Goal: Information Seeking & Learning: Check status

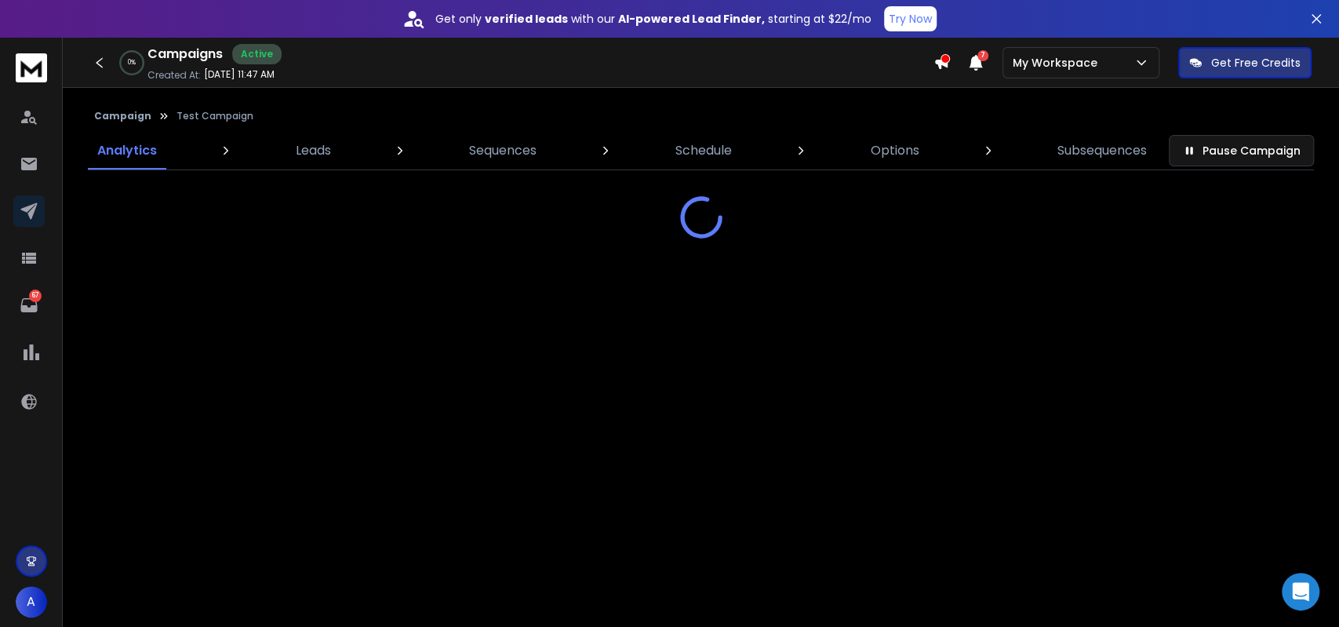
click at [1318, 18] on icon at bounding box center [1316, 19] width 14 height 14
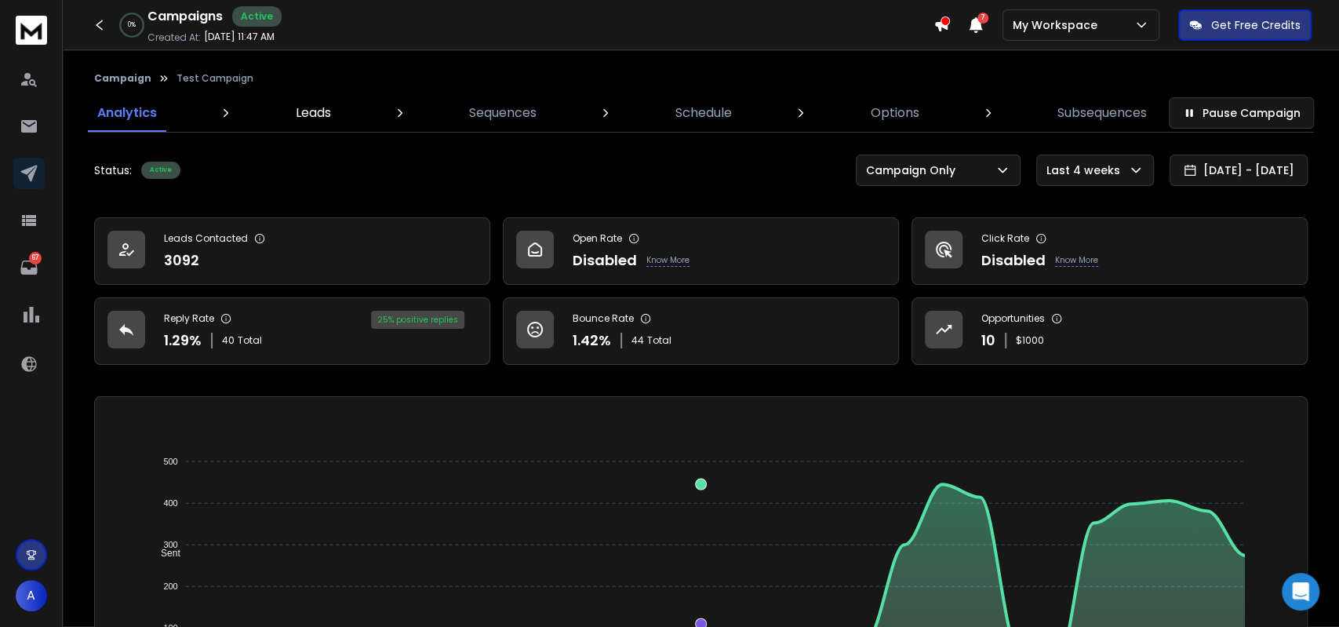
click at [318, 120] on p "Leads" at bounding box center [313, 113] width 35 height 19
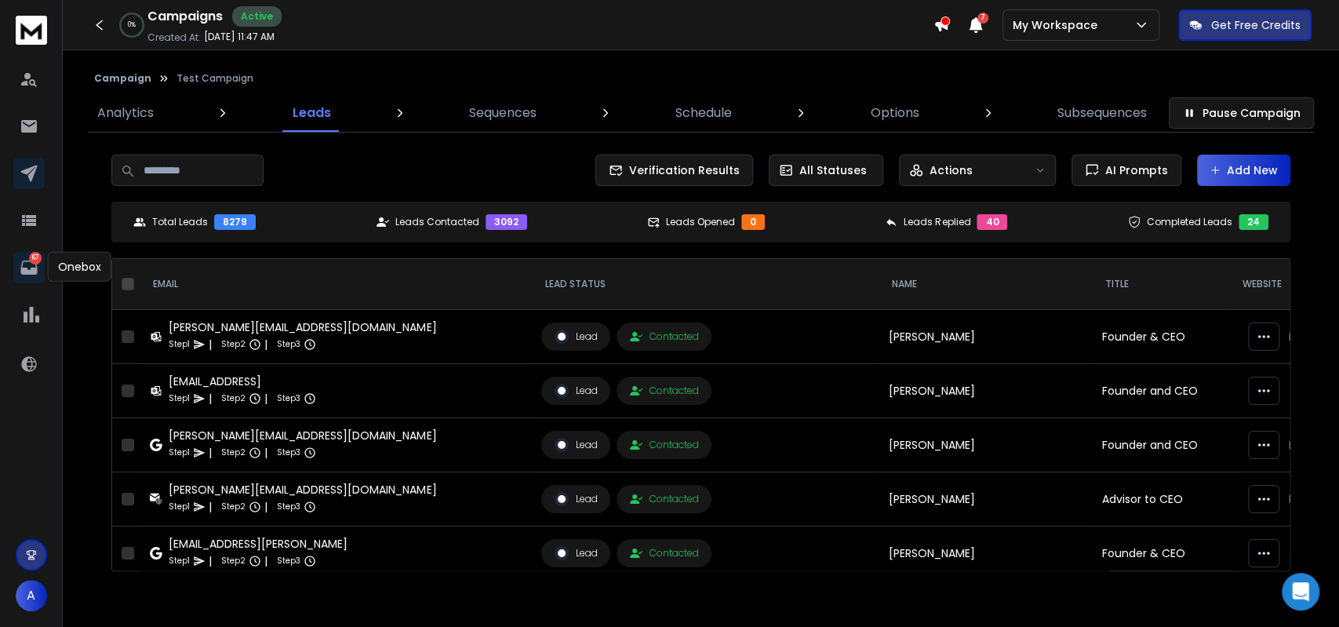
click at [24, 256] on link "67" at bounding box center [28, 267] width 31 height 31
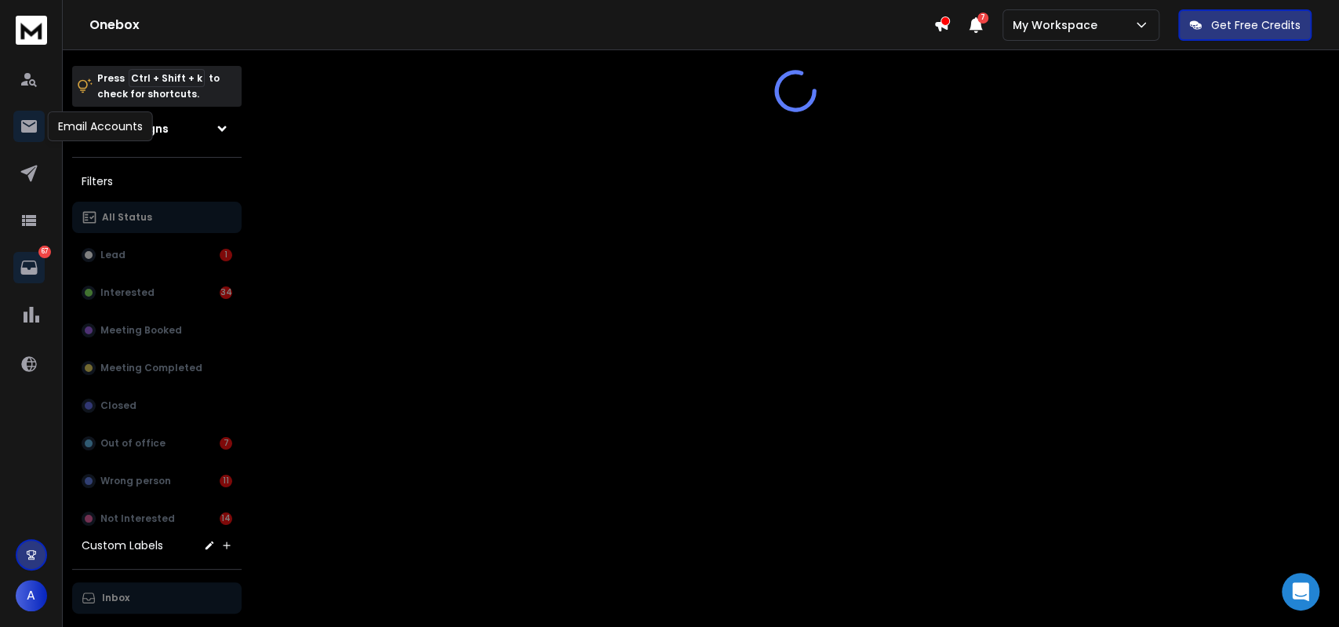
click at [18, 133] on link at bounding box center [28, 126] width 31 height 31
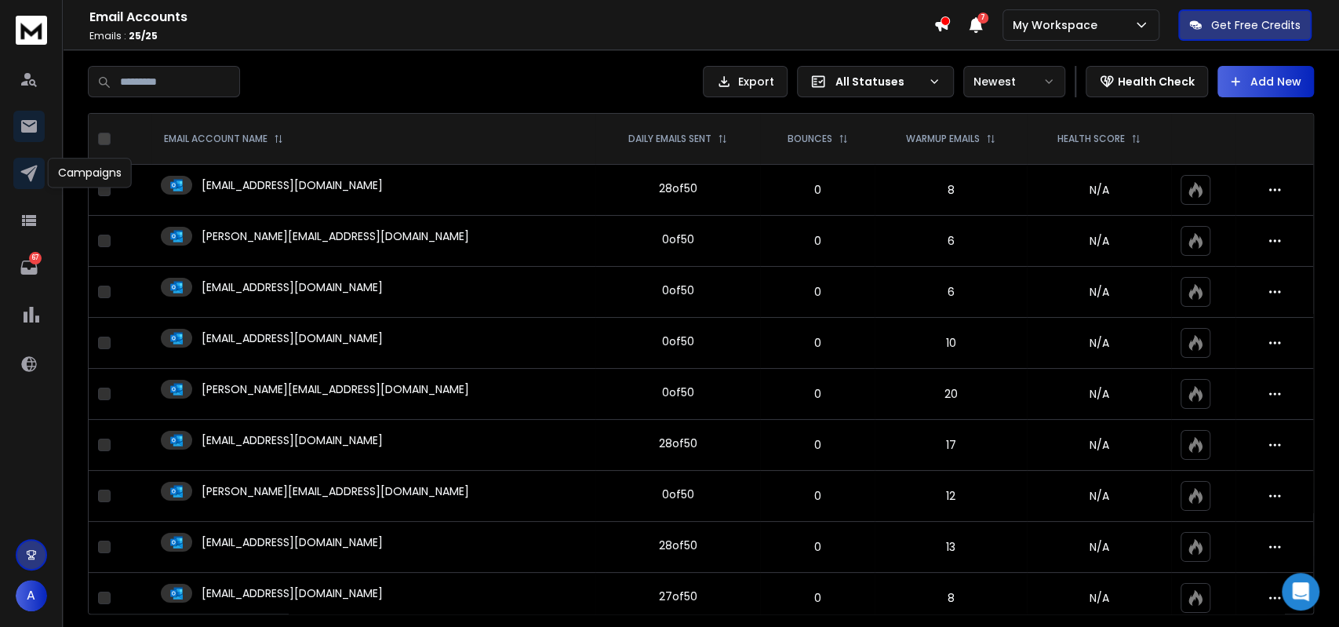
click at [24, 162] on link at bounding box center [28, 173] width 31 height 31
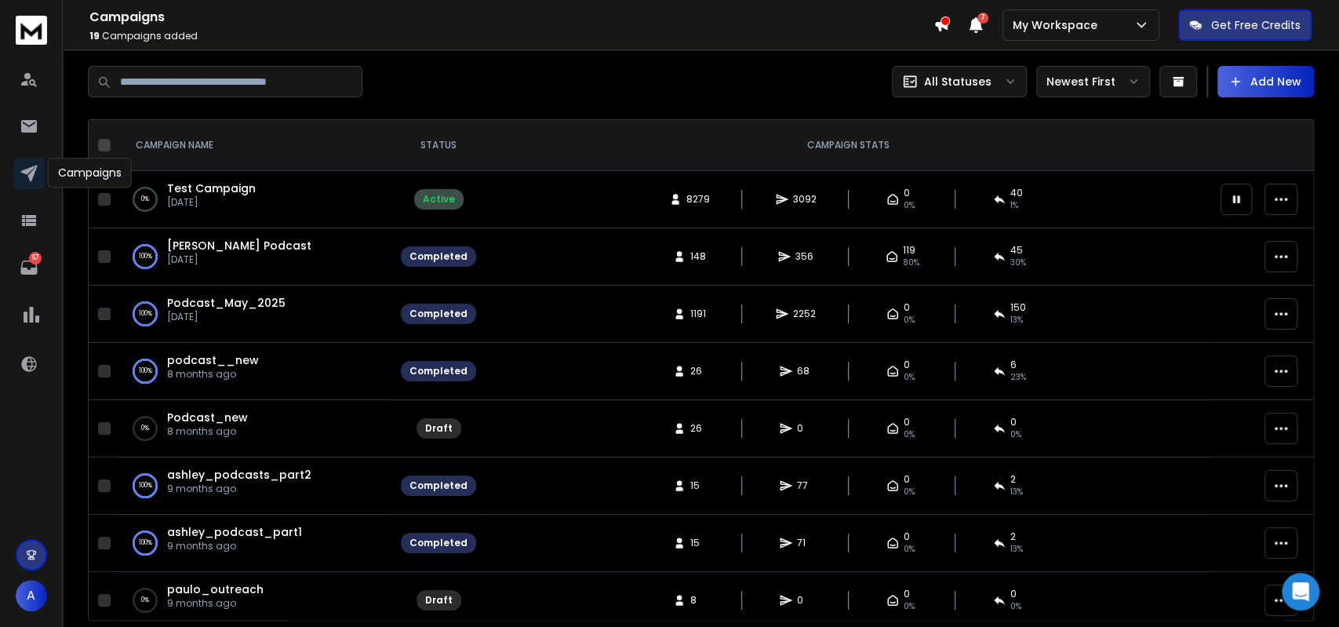
click at [235, 198] on p "[DATE]" at bounding box center [211, 202] width 89 height 13
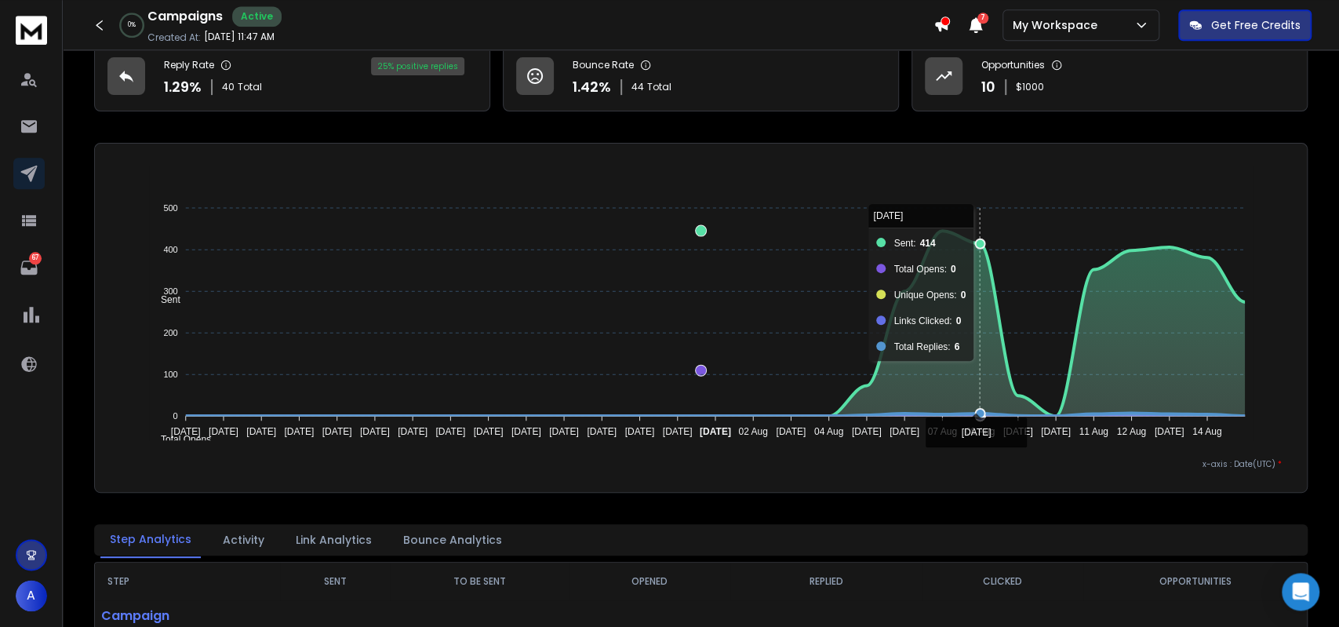
scroll to position [245, 0]
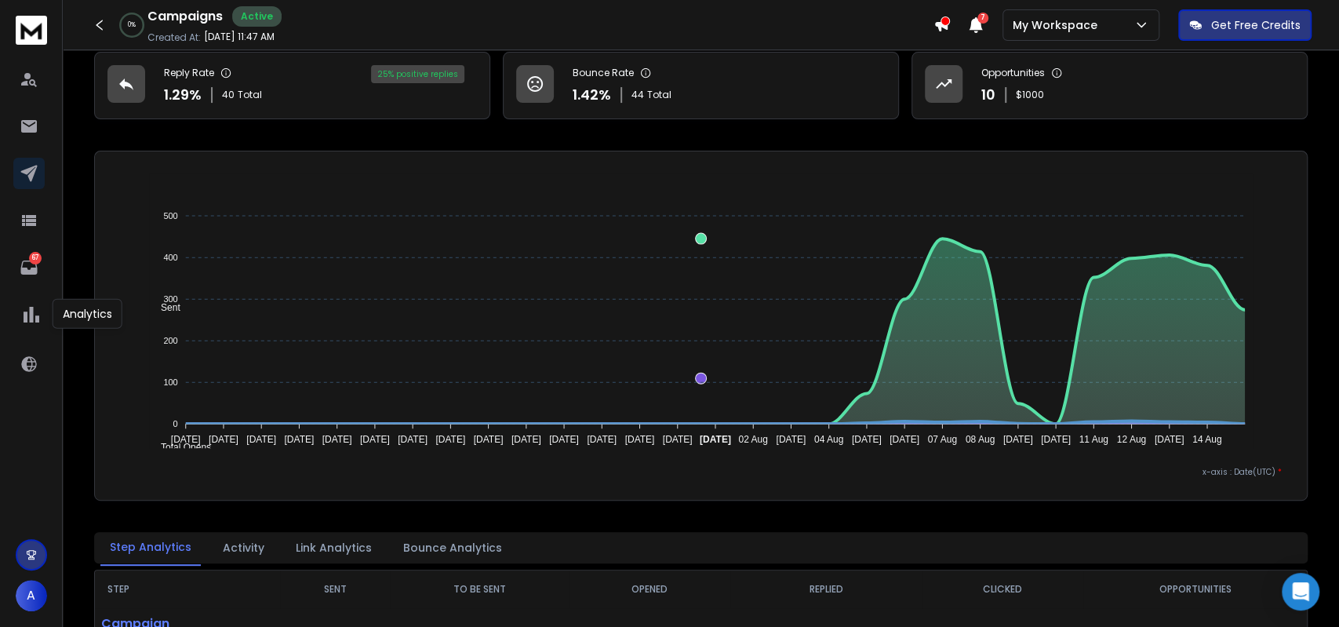
click at [27, 287] on div "67" at bounding box center [31, 271] width 36 height 38
click at [31, 264] on p "67" at bounding box center [35, 258] width 13 height 13
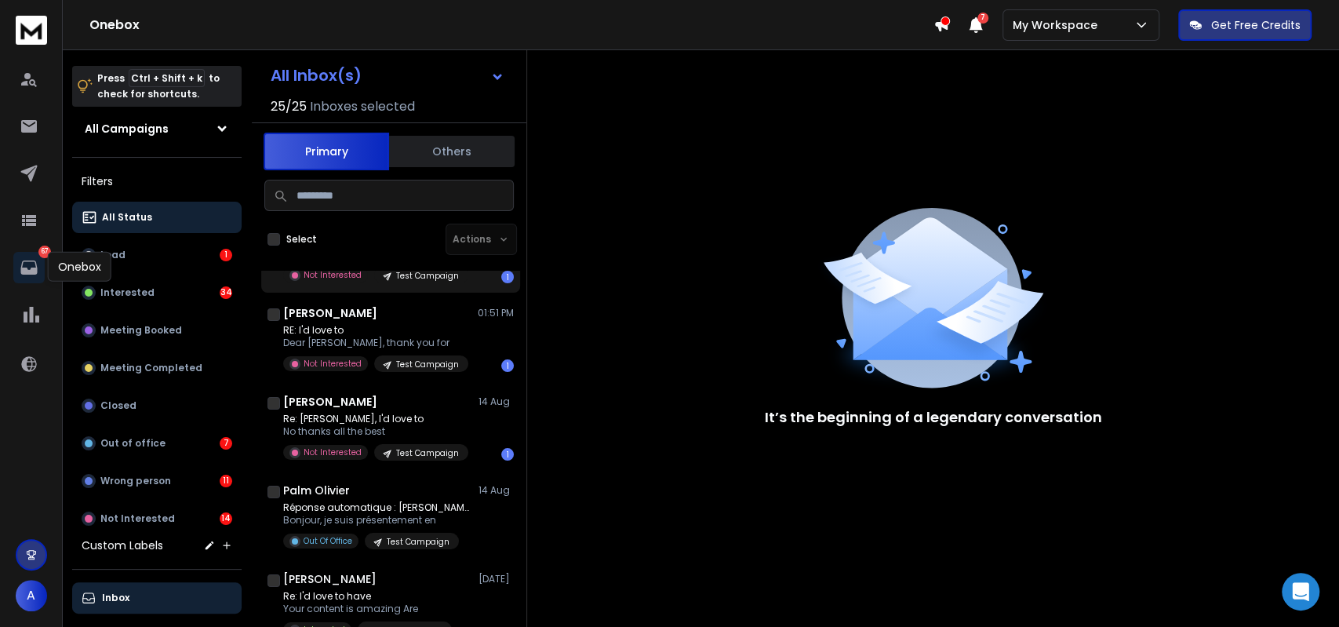
scroll to position [173, 0]
